Goal: Task Accomplishment & Management: Manage account settings

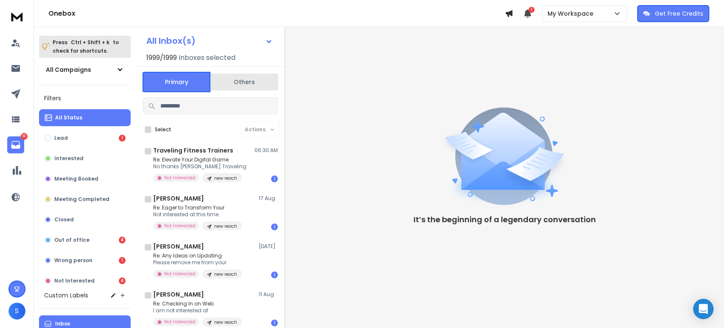
scroll to position [301, 0]
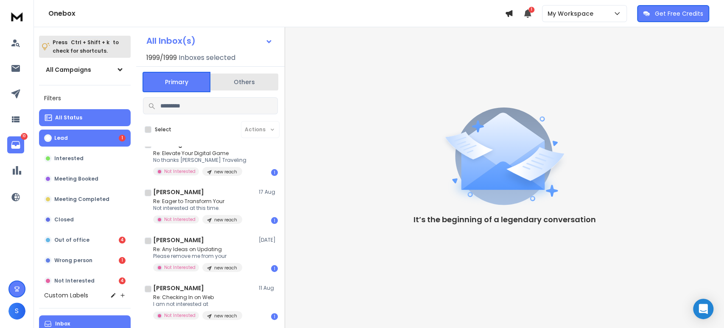
click at [89, 137] on button "Lead 1" at bounding box center [85, 137] width 92 height 17
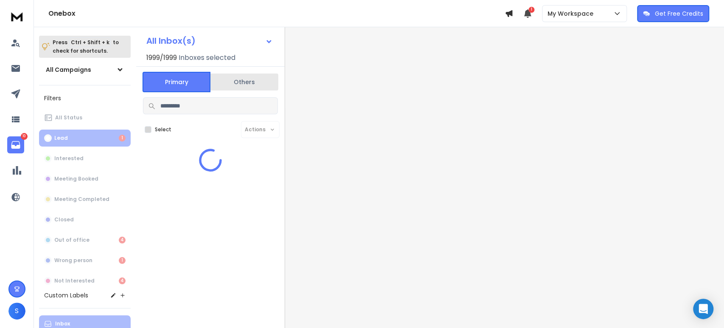
scroll to position [0, 0]
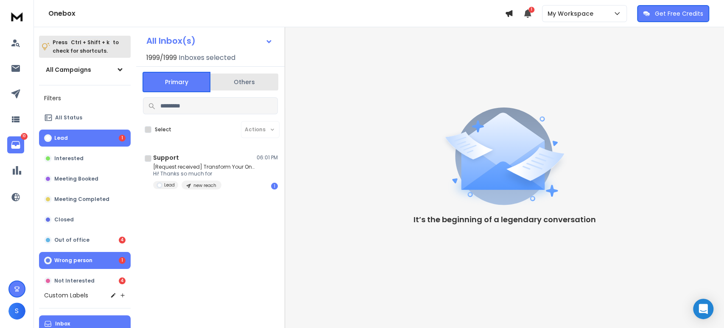
click at [88, 258] on p "Wrong person" at bounding box center [73, 260] width 38 height 7
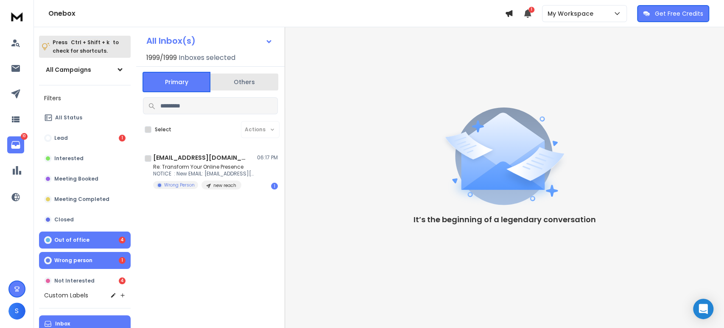
click at [92, 241] on button "Out of office 4" at bounding box center [85, 239] width 92 height 17
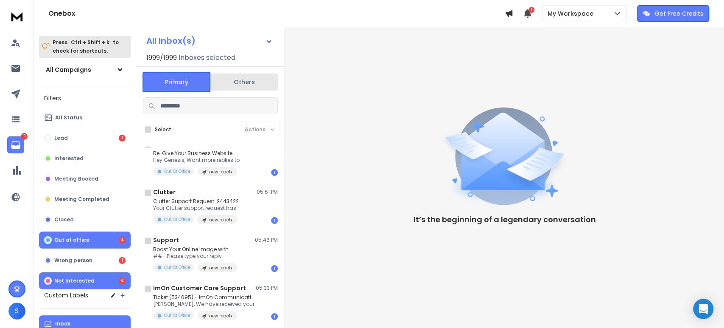
scroll to position [5, 0]
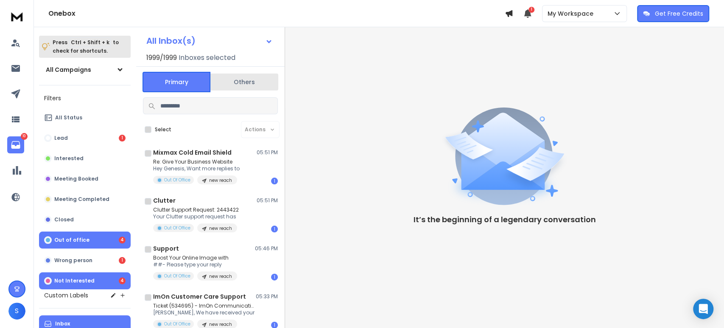
click at [75, 274] on button "Not Interested 4" at bounding box center [85, 280] width 92 height 17
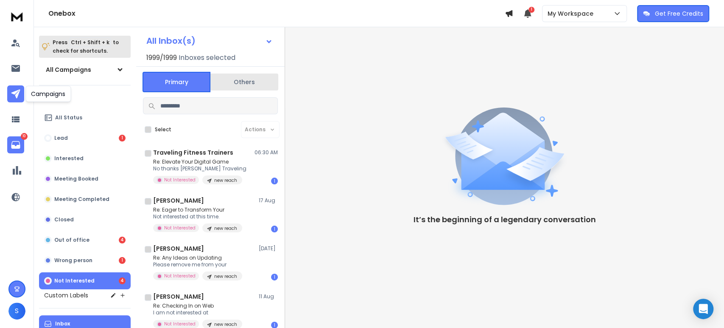
click at [21, 97] on link at bounding box center [15, 93] width 17 height 17
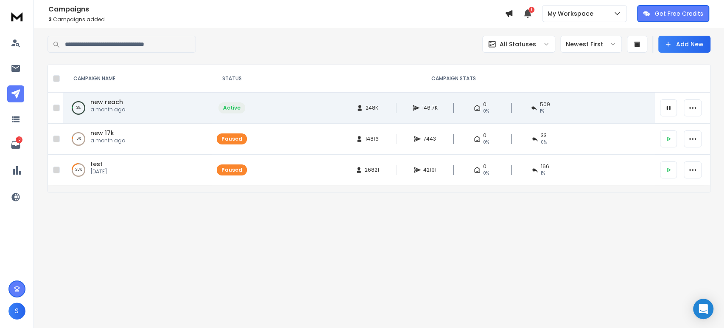
click at [270, 106] on div "248K 146.7K 0 0% 509 1 %" at bounding box center [453, 108] width 393 height 14
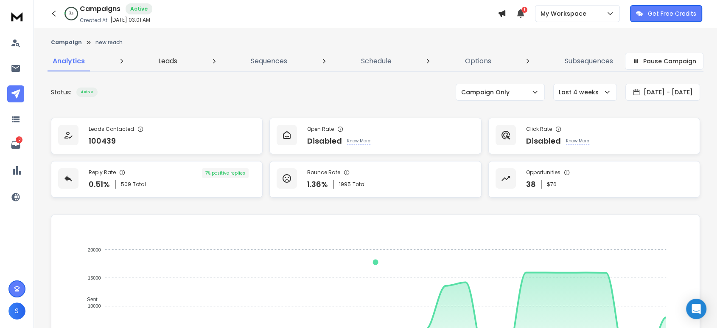
click at [168, 58] on p "Leads" at bounding box center [167, 61] width 19 height 10
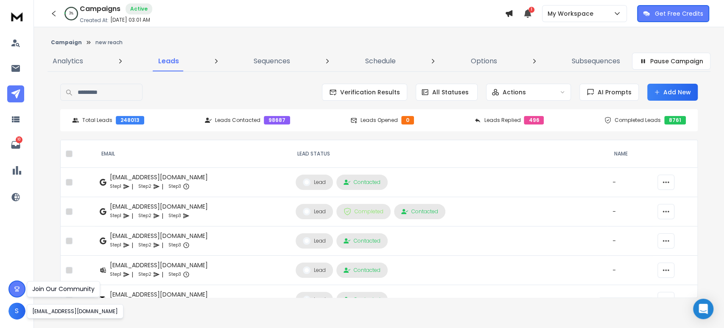
click at [13, 313] on span "S" at bounding box center [16, 310] width 17 height 17
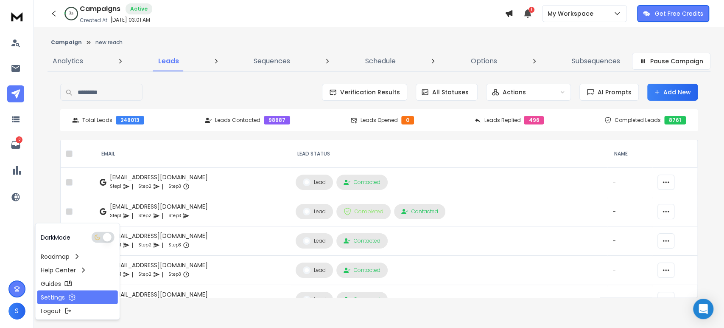
click at [53, 298] on p "Settings" at bounding box center [53, 296] width 24 height 8
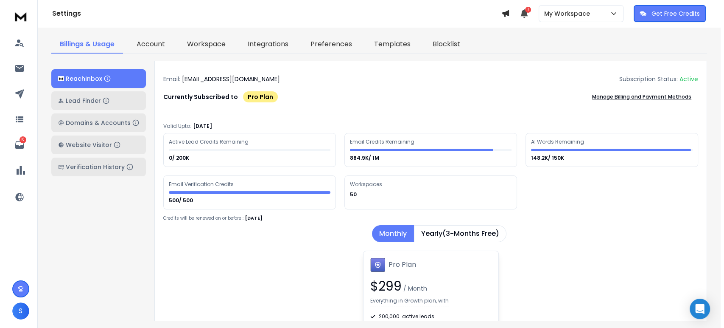
scroll to position [94, 0]
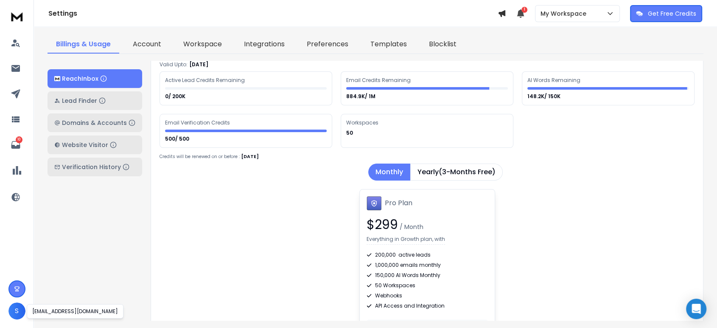
click at [20, 314] on span "S" at bounding box center [16, 310] width 17 height 17
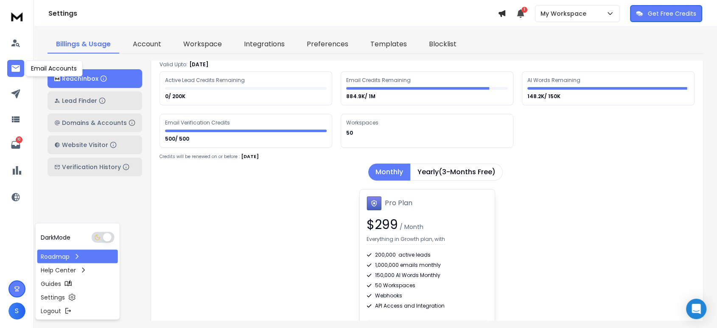
click at [16, 68] on icon at bounding box center [15, 68] width 8 height 7
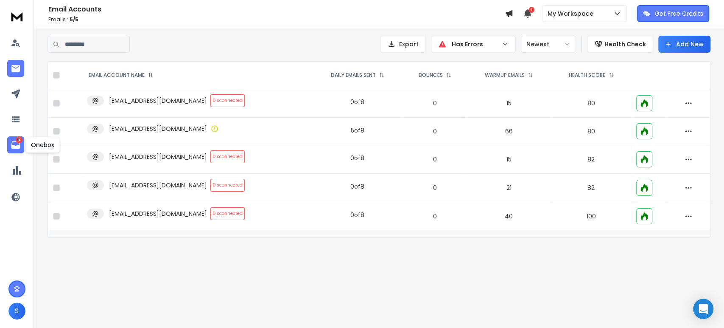
click at [18, 142] on p "12" at bounding box center [19, 139] width 7 height 7
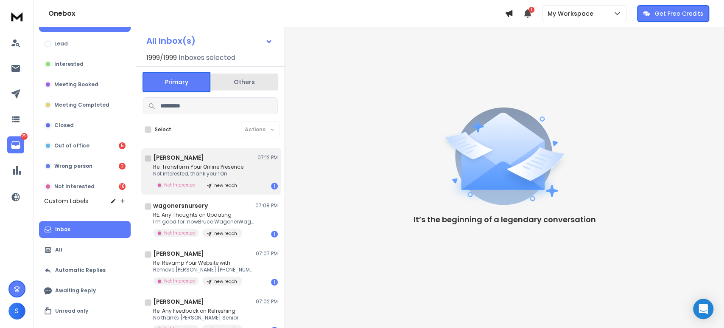
click at [214, 172] on p "Not interested, thank you!! On" at bounding box center [198, 173] width 90 height 7
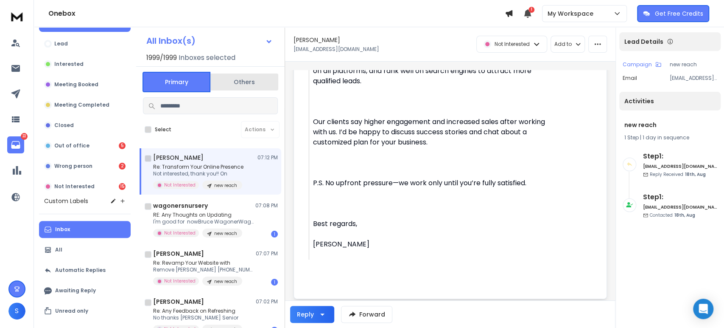
scroll to position [300, 0]
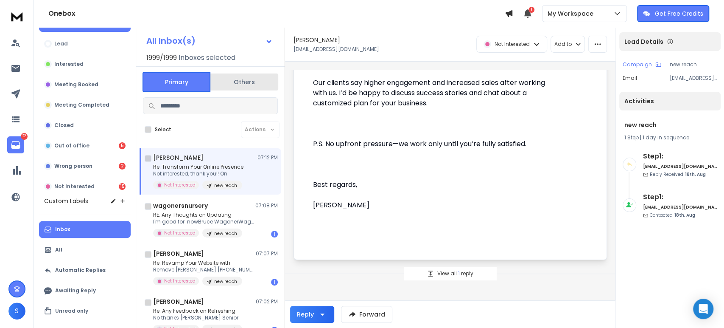
click at [451, 277] on div "View all 1 reply" at bounding box center [450, 273] width 93 height 14
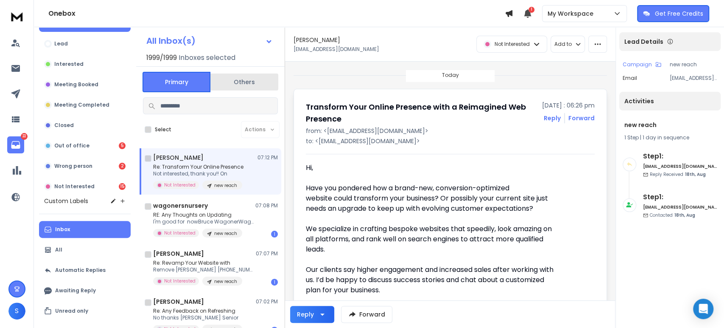
scroll to position [593, 0]
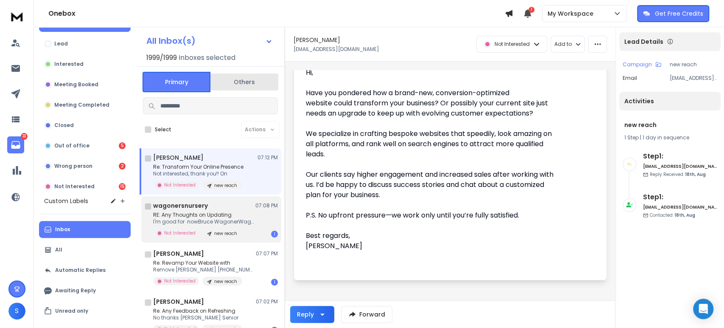
click at [206, 206] on h1 "wagonersnursery" at bounding box center [180, 205] width 55 height 8
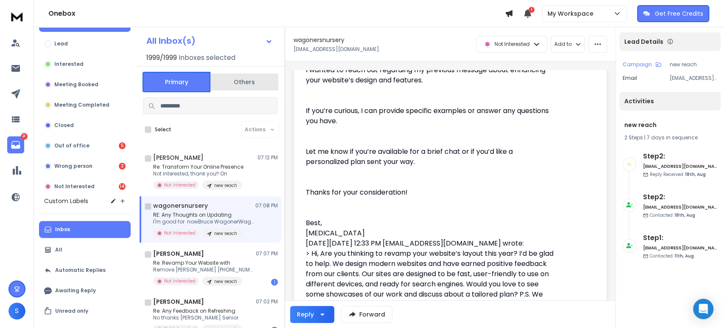
scroll to position [330, 0]
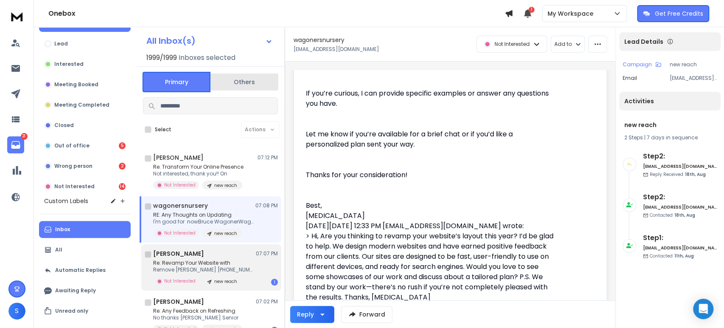
click at [221, 250] on div "Olya Zamucen 07:07 PM" at bounding box center [215, 253] width 125 height 8
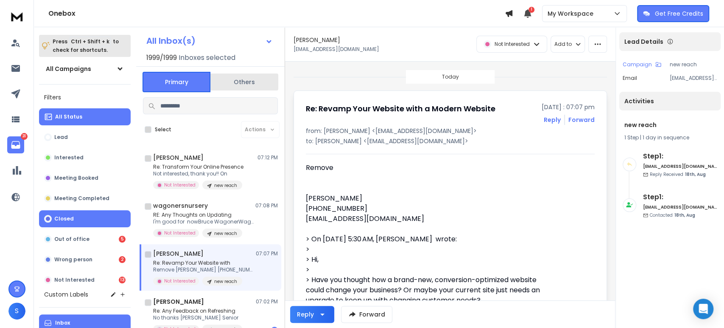
scroll to position [0, 0]
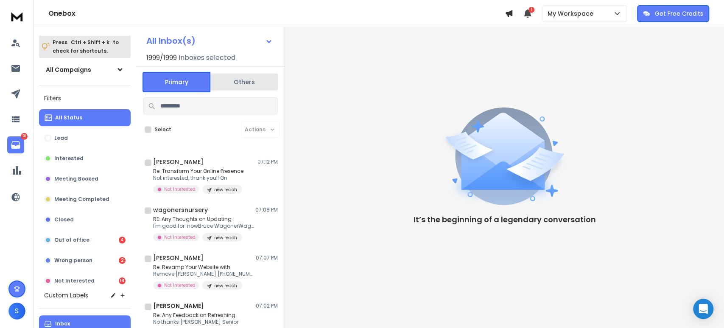
scroll to position [141, 0]
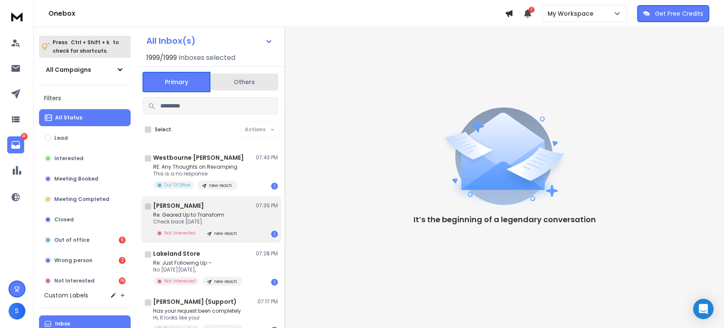
click at [236, 208] on div "[PERSON_NAME] 07:39 PM" at bounding box center [215, 205] width 125 height 8
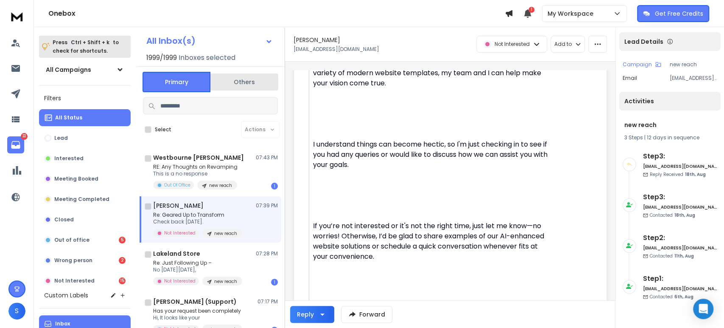
scroll to position [801, 0]
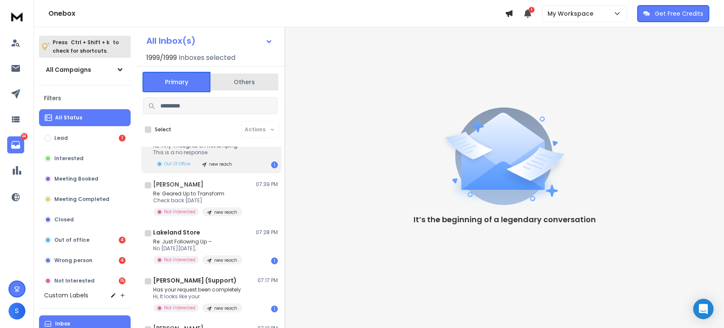
scroll to position [188, 0]
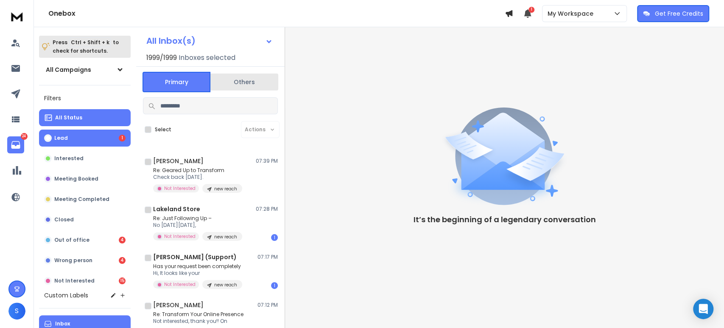
click at [100, 133] on button "Lead 1" at bounding box center [85, 137] width 92 height 17
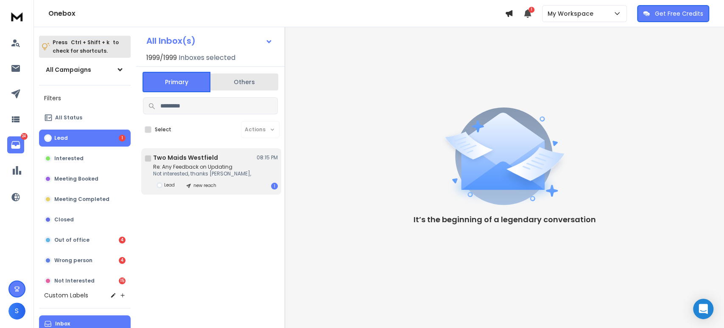
click at [194, 156] on h1 "Two Maids Westfield" at bounding box center [185, 157] width 65 height 8
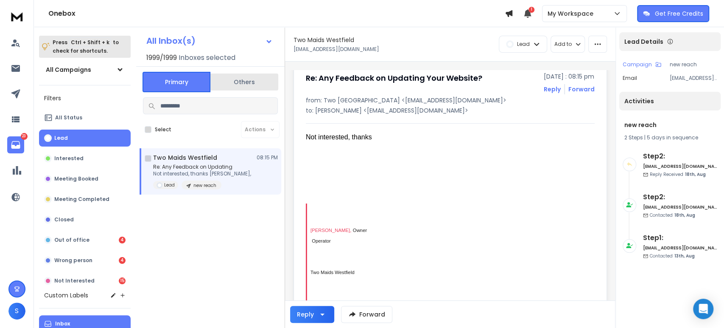
scroll to position [47, 0]
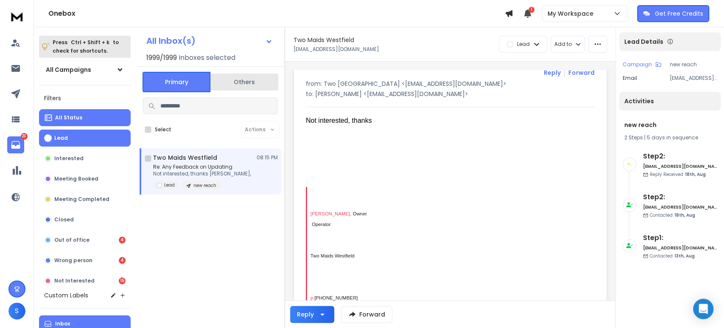
click at [77, 111] on button "All Status" at bounding box center [85, 117] width 92 height 17
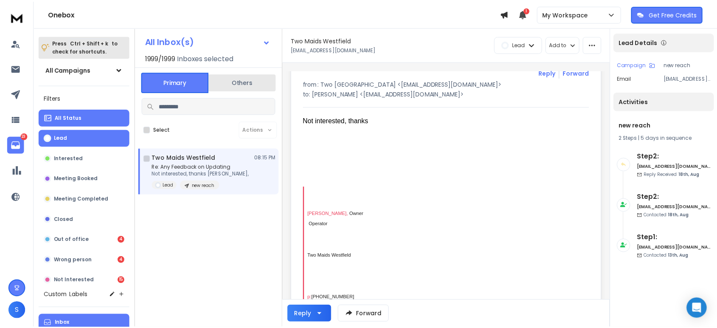
scroll to position [0, 0]
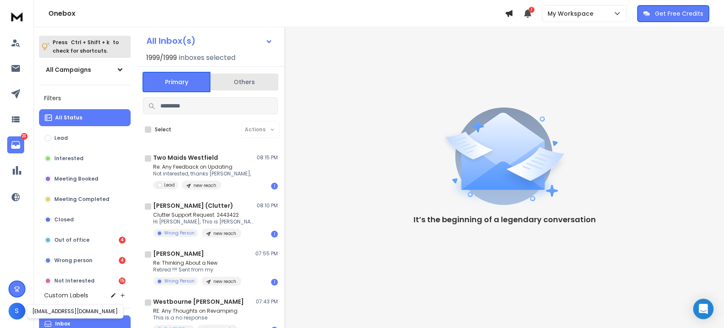
click at [15, 309] on span "S" at bounding box center [16, 310] width 17 height 17
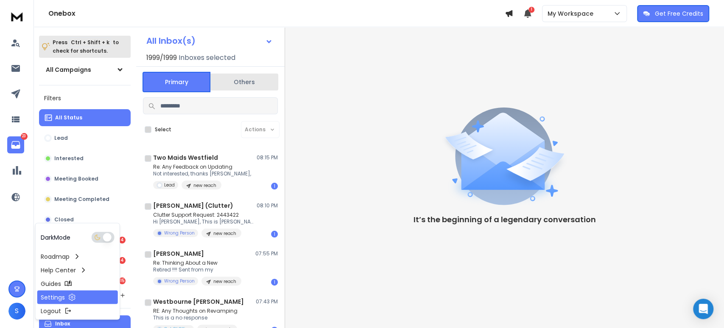
click at [45, 298] on p "Settings" at bounding box center [53, 296] width 24 height 8
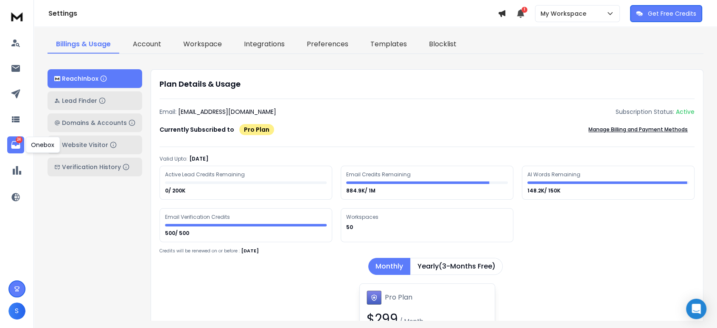
click at [10, 141] on link "24" at bounding box center [15, 144] width 17 height 17
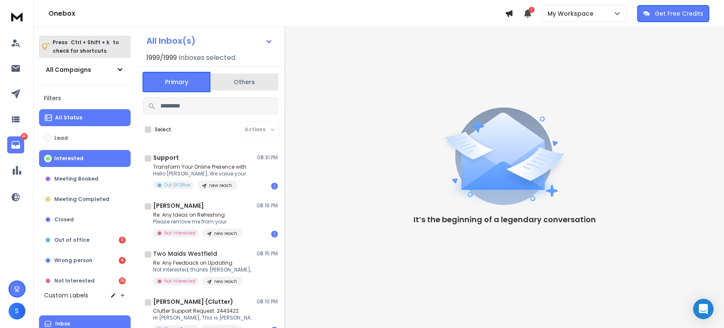
click at [99, 163] on button "Interested" at bounding box center [85, 158] width 92 height 17
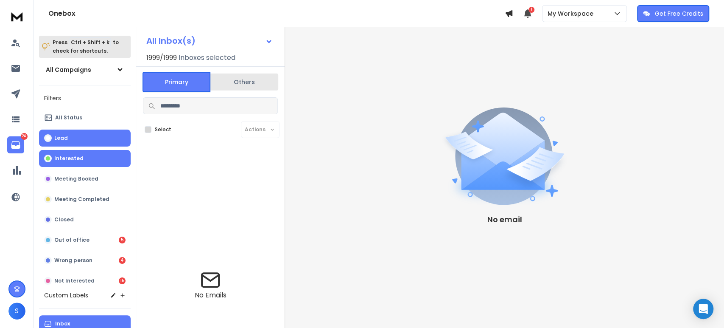
click at [99, 138] on button "Lead" at bounding box center [85, 137] width 92 height 17
click at [12, 147] on icon at bounding box center [15, 145] width 9 height 8
